Goal: Task Accomplishment & Management: Use online tool/utility

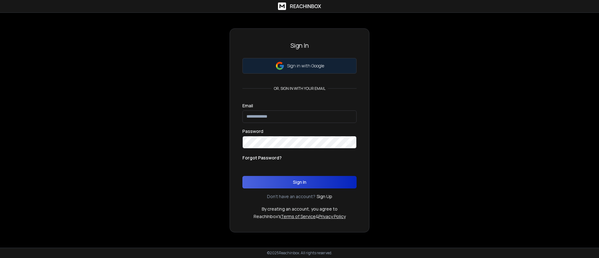
type input "**********"
click at [293, 73] on button "Sign in with Google" at bounding box center [300, 66] width 114 height 16
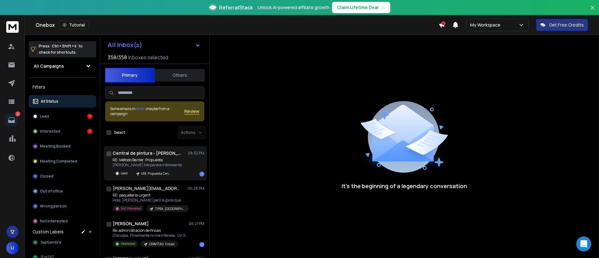
click at [182, 162] on div "RE: Método Banter: Propuesta [PERSON_NAME] Me parece interesante Lead MB. Propu…" at bounding box center [159, 167] width 92 height 19
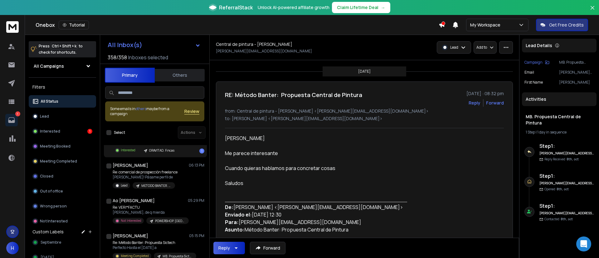
scroll to position [47, 0]
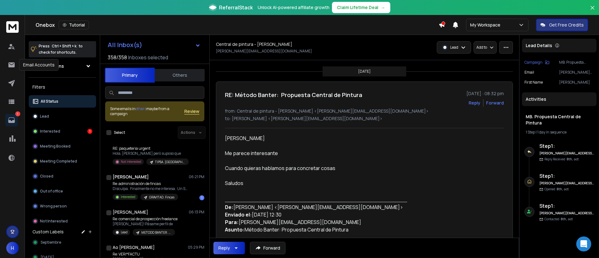
drag, startPoint x: 15, startPoint y: 68, endPoint x: 147, endPoint y: 73, distance: 132.8
click at [15, 68] on icon at bounding box center [11, 64] width 7 height 7
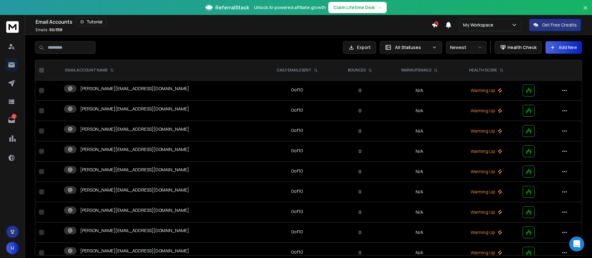
click at [154, 91] on div "[PERSON_NAME][EMAIL_ADDRESS][DOMAIN_NAME]" at bounding box center [160, 88] width 192 height 7
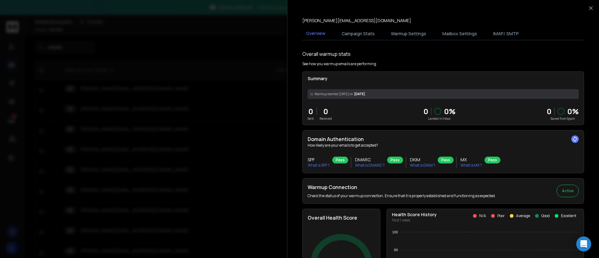
click at [244, 40] on div at bounding box center [299, 129] width 599 height 258
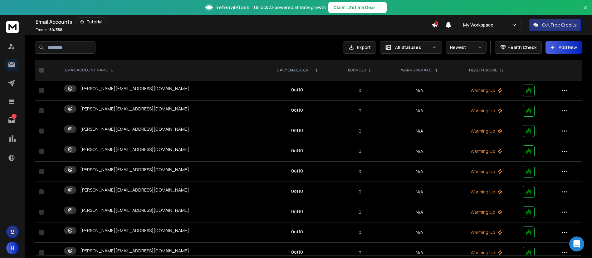
click at [563, 90] on icon at bounding box center [565, 90] width 5 height 1
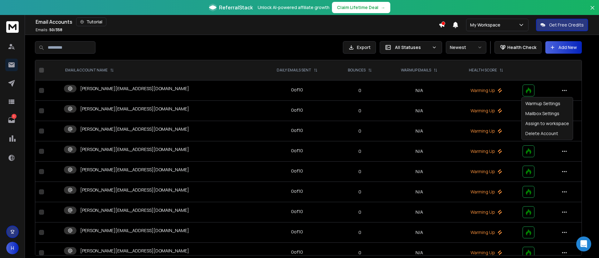
click at [42, 90] on button "button" at bounding box center [41, 90] width 5 height 5
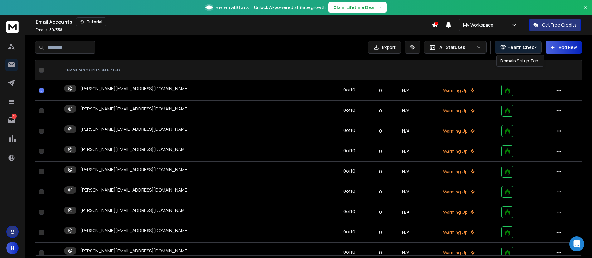
click at [524, 46] on p "Health Check" at bounding box center [522, 47] width 29 height 6
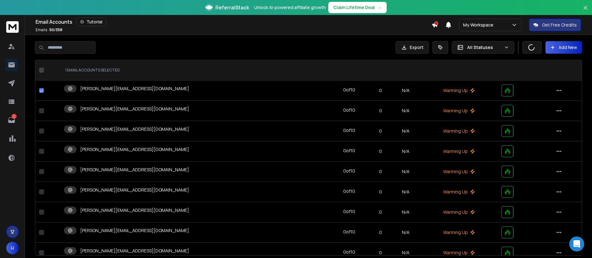
click at [328, 90] on td "0 of 10" at bounding box center [349, 89] width 43 height 16
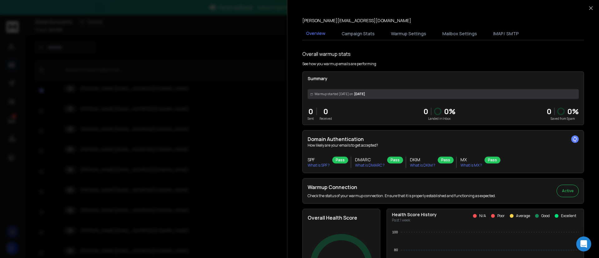
click at [230, 57] on div at bounding box center [299, 129] width 599 height 258
